Goal: Communication & Community: Answer question/provide support

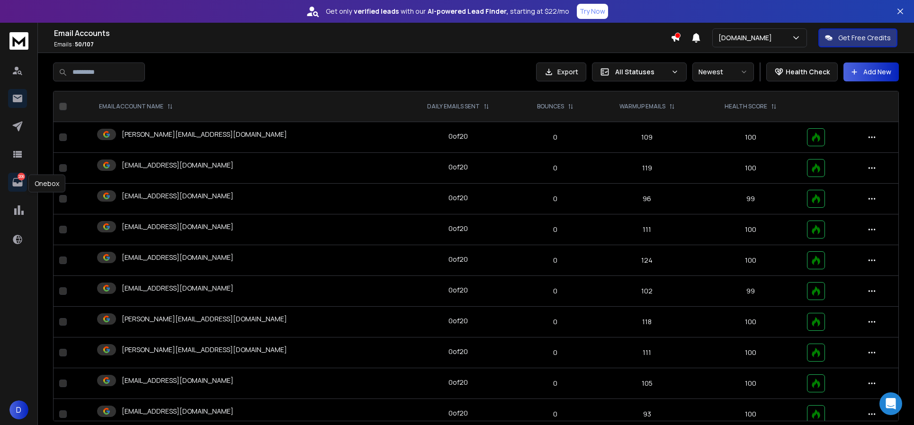
click at [12, 176] on link "206" at bounding box center [17, 182] width 19 height 19
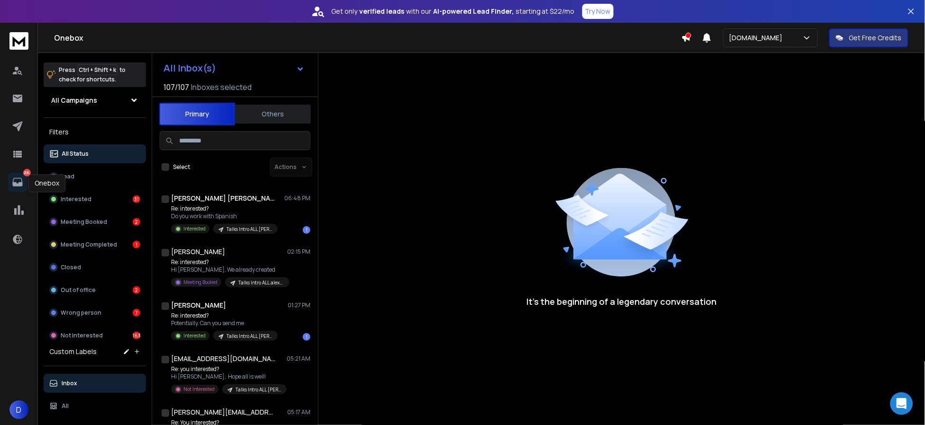
click at [233, 142] on input at bounding box center [235, 140] width 151 height 19
paste input "**********"
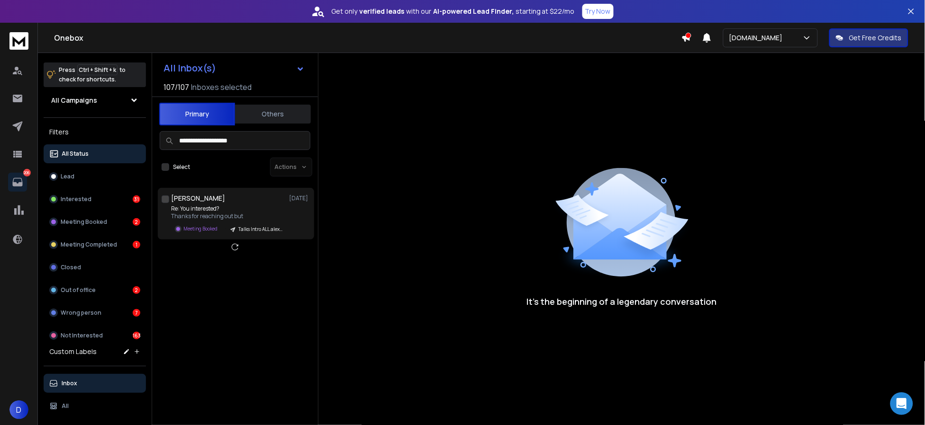
type input "**********"
click at [230, 197] on div "[PERSON_NAME] [DATE]" at bounding box center [240, 198] width 139 height 9
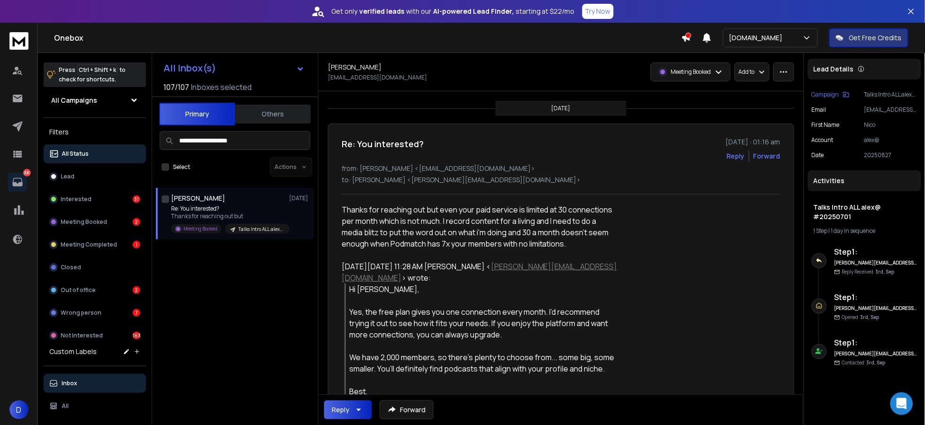
click at [778, 69] on button "button" at bounding box center [783, 72] width 21 height 19
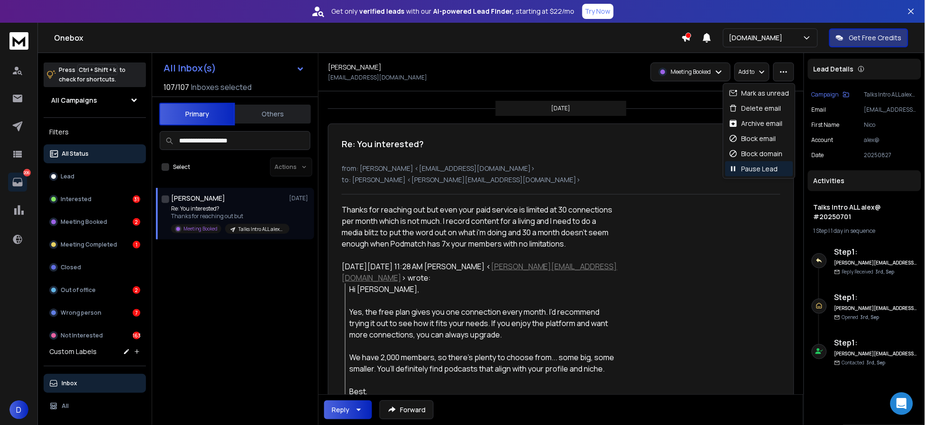
drag, startPoint x: 744, startPoint y: 165, endPoint x: 722, endPoint y: 185, distance: 29.6
click at [744, 167] on div "Pause Lead" at bounding box center [753, 168] width 49 height 9
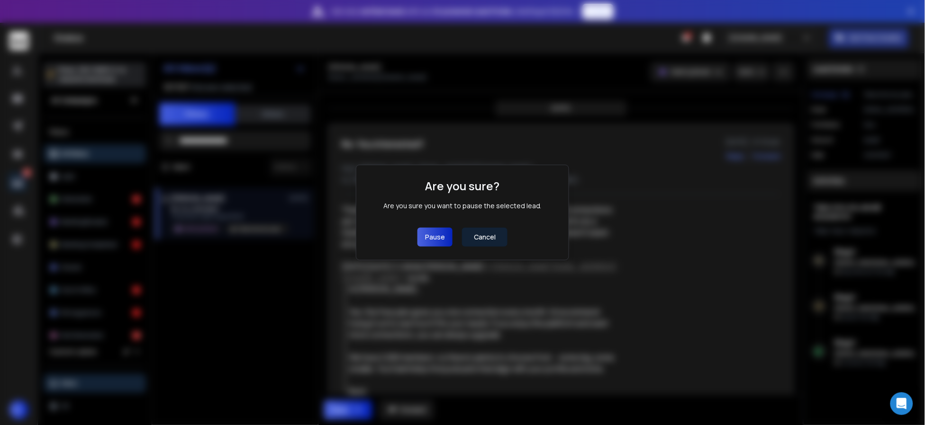
click at [442, 243] on button "Pause" at bounding box center [434, 237] width 35 height 19
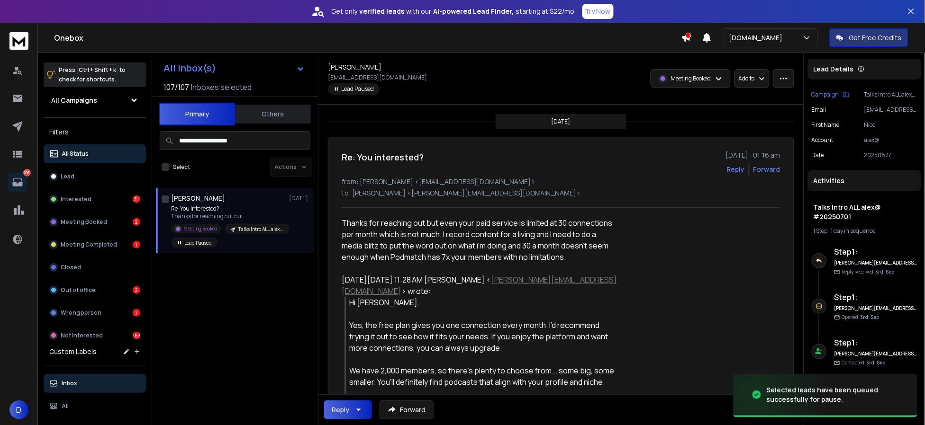
click at [359, 411] on icon "button" at bounding box center [358, 410] width 11 height 11
click at [353, 386] on p "Reply All" at bounding box center [353, 385] width 26 height 9
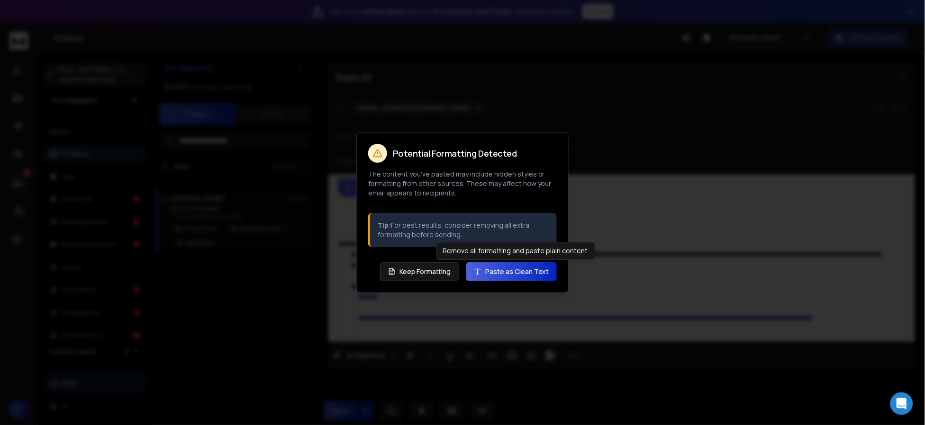
click at [487, 271] on button "Paste as Clean Text" at bounding box center [511, 271] width 90 height 19
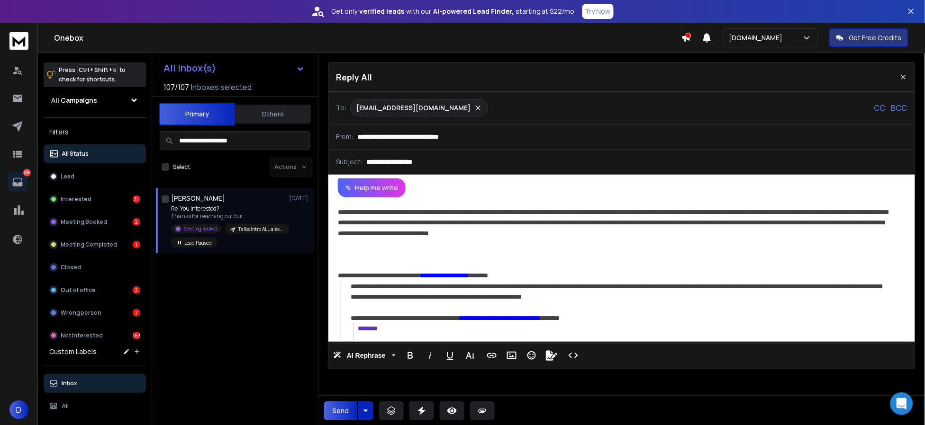
click at [369, 211] on div "**********" at bounding box center [615, 223] width 554 height 32
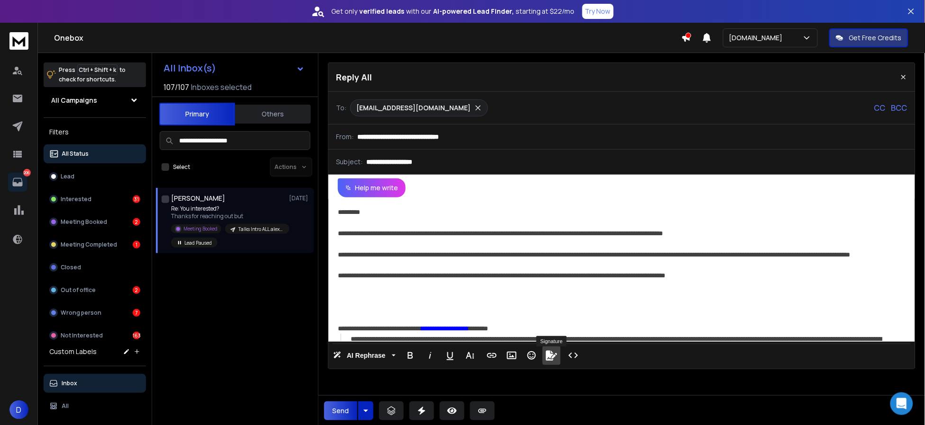
click at [547, 361] on icon "button" at bounding box center [551, 356] width 11 height 11
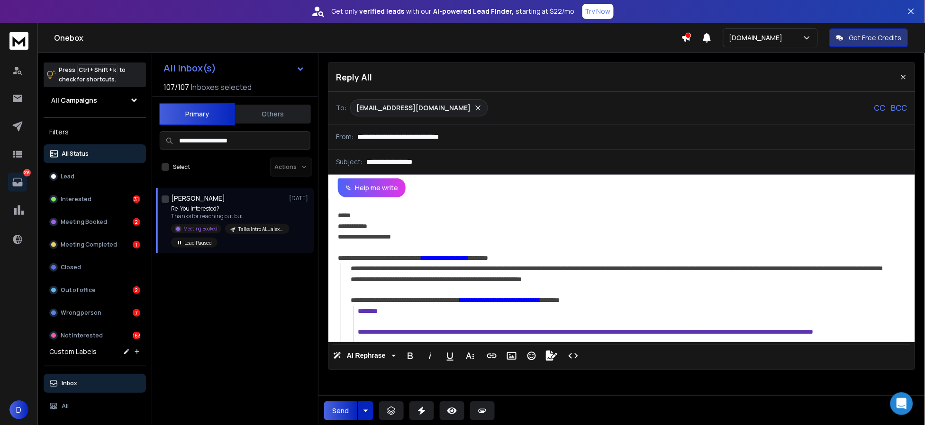
scroll to position [71, 0]
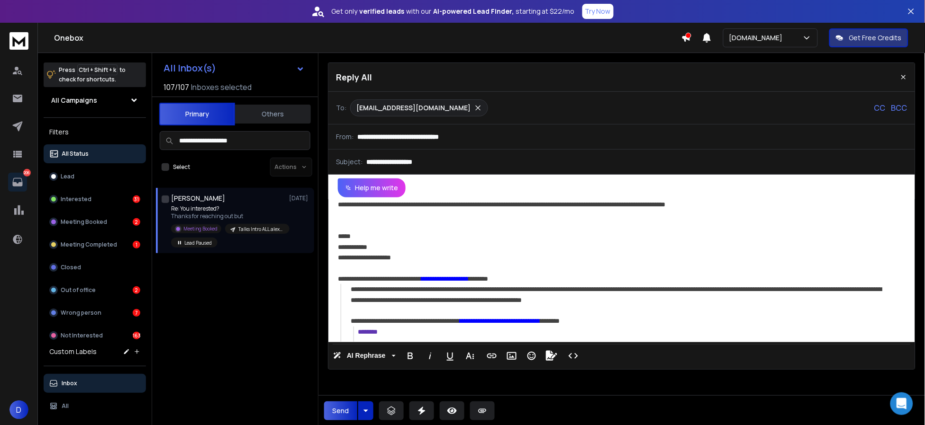
click at [345, 406] on button "Send" at bounding box center [340, 411] width 33 height 19
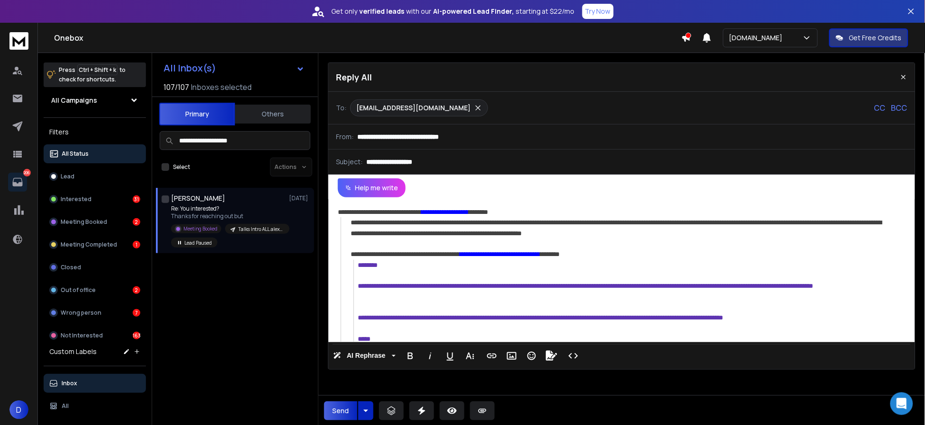
scroll to position [142, 0]
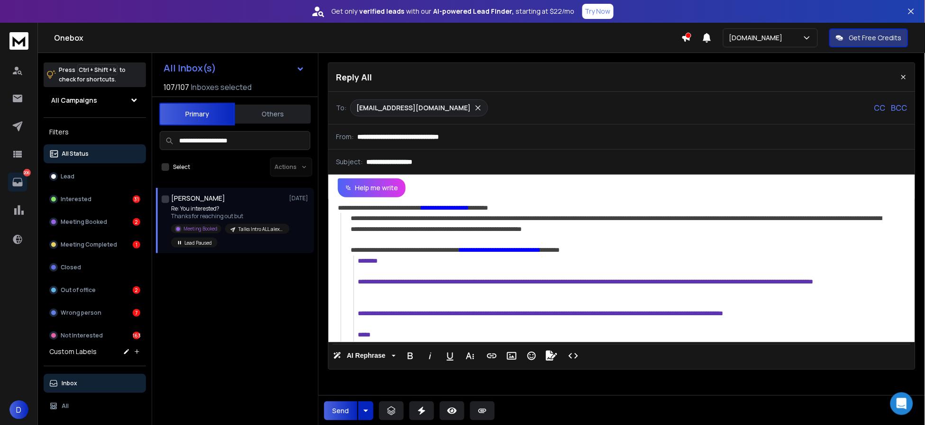
click at [342, 412] on button "Send" at bounding box center [340, 411] width 33 height 19
